Goal: Task Accomplishment & Management: Manage account settings

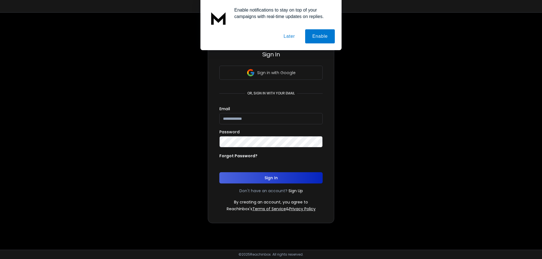
click at [285, 117] on input "email" at bounding box center [270, 118] width 103 height 11
type input "**********"
click at [316, 143] on icon at bounding box center [315, 142] width 5 height 5
click at [296, 178] on button "Sign In" at bounding box center [270, 177] width 103 height 11
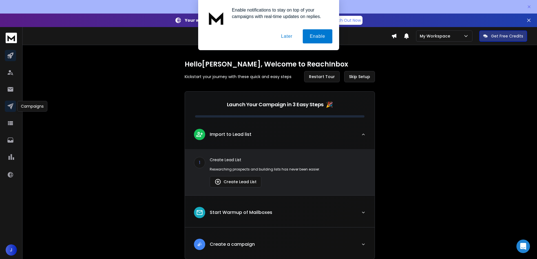
click at [10, 110] on link at bounding box center [10, 106] width 11 height 11
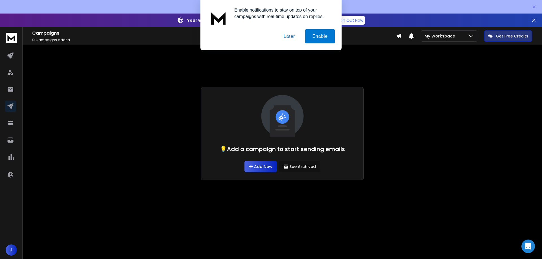
click at [287, 37] on button "Later" at bounding box center [288, 36] width 25 height 14
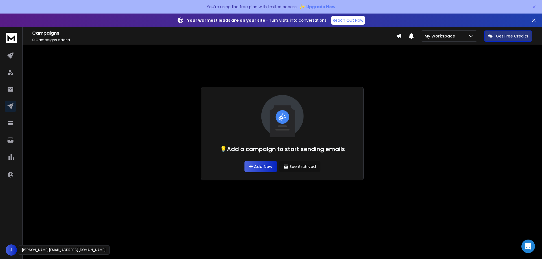
click at [9, 249] on span "J" at bounding box center [11, 250] width 11 height 11
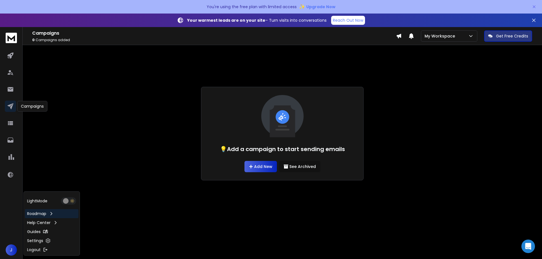
click at [12, 108] on icon at bounding box center [10, 106] width 7 height 7
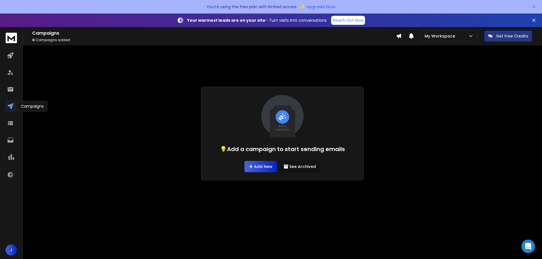
click at [12, 108] on icon at bounding box center [10, 106] width 7 height 7
click at [8, 249] on span "J" at bounding box center [11, 250] width 11 height 11
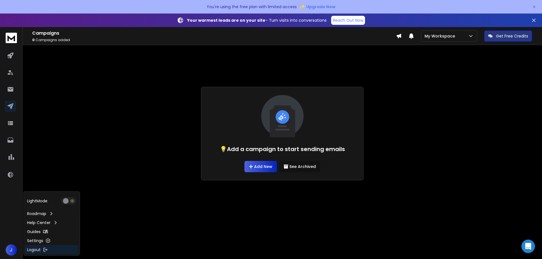
click at [35, 249] on p "Logout" at bounding box center [34, 250] width 14 height 6
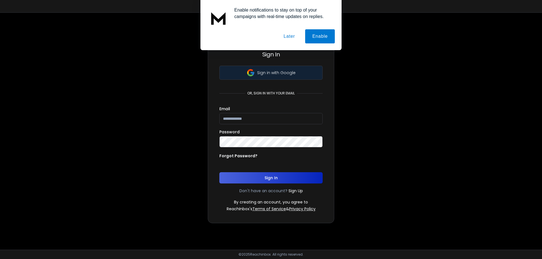
click at [294, 75] on p "Sign in with Google" at bounding box center [276, 73] width 38 height 6
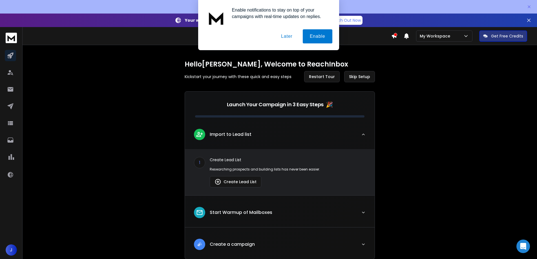
click at [289, 39] on button "Later" at bounding box center [286, 36] width 25 height 14
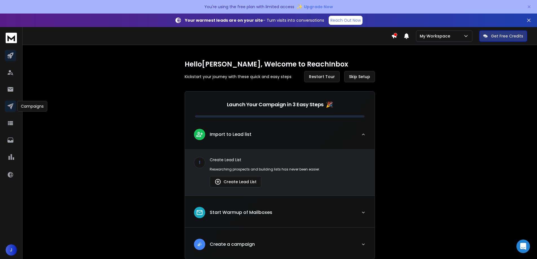
click at [10, 104] on icon at bounding box center [10, 106] width 7 height 7
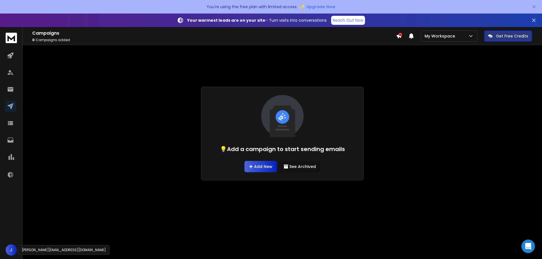
click at [10, 255] on span "J" at bounding box center [11, 250] width 11 height 11
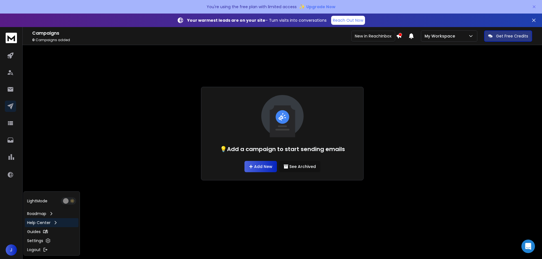
click at [400, 36] on icon at bounding box center [398, 36] width 5 height 5
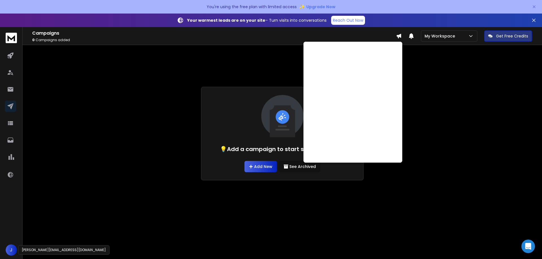
click at [10, 249] on span "J" at bounding box center [11, 250] width 11 height 11
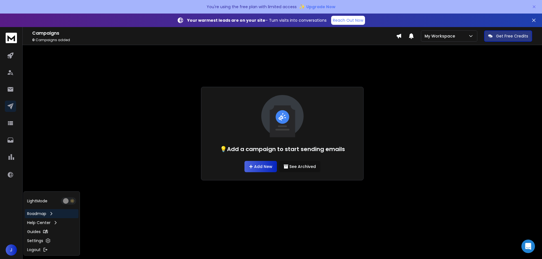
click at [151, 138] on div "💡Add a campaign to start sending emails Add New See Archived" at bounding box center [282, 134] width 501 height 94
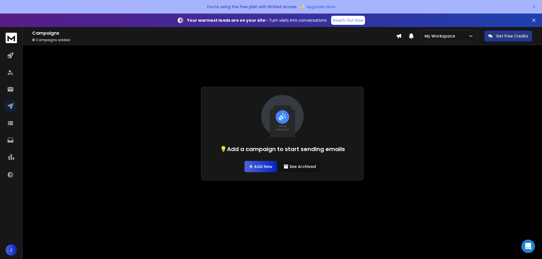
click at [8, 39] on img at bounding box center [11, 38] width 11 height 10
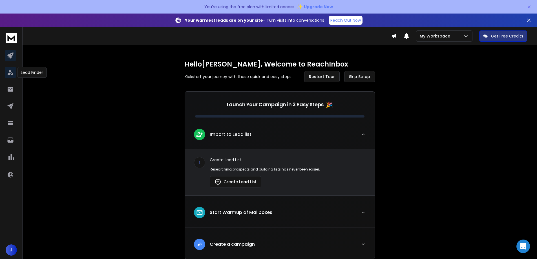
click at [10, 73] on icon at bounding box center [10, 72] width 7 height 7
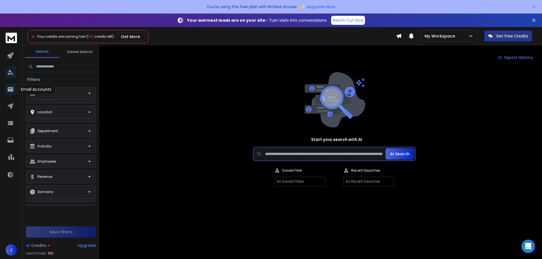
click at [13, 87] on icon at bounding box center [10, 89] width 7 height 7
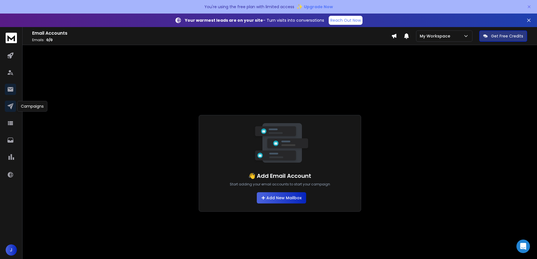
click at [8, 106] on icon at bounding box center [10, 106] width 6 height 6
